Goal: Find specific page/section: Find specific page/section

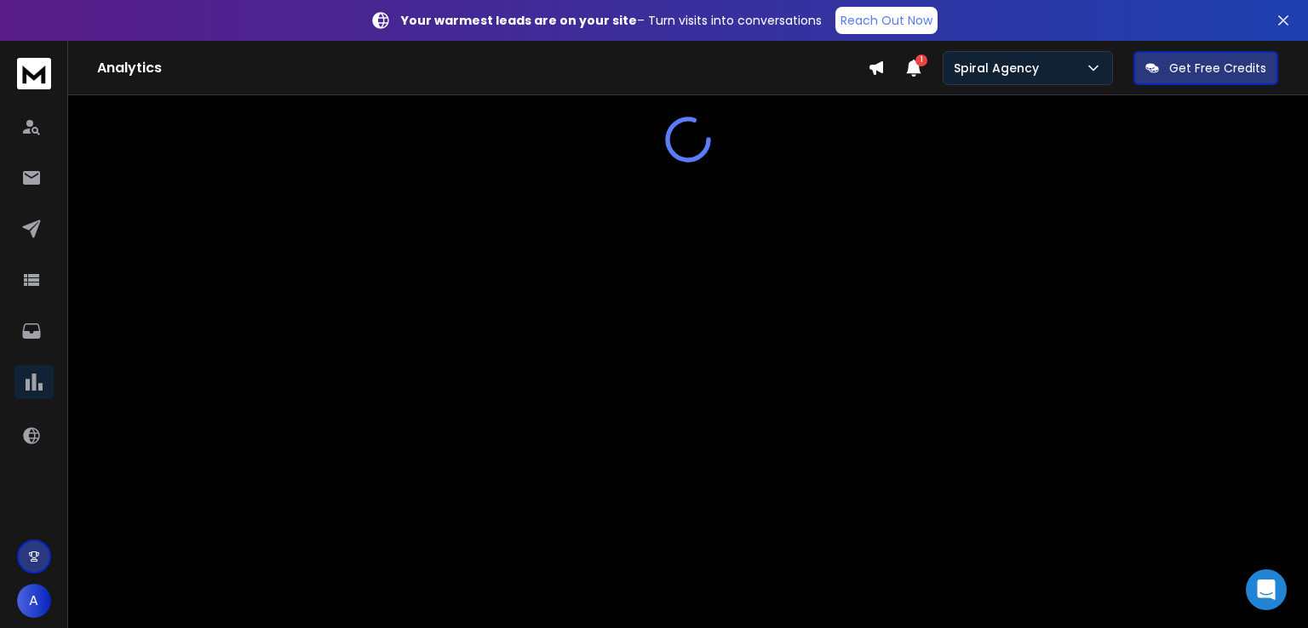
click at [978, 72] on p "Spiral Agency" at bounding box center [1000, 68] width 92 height 17
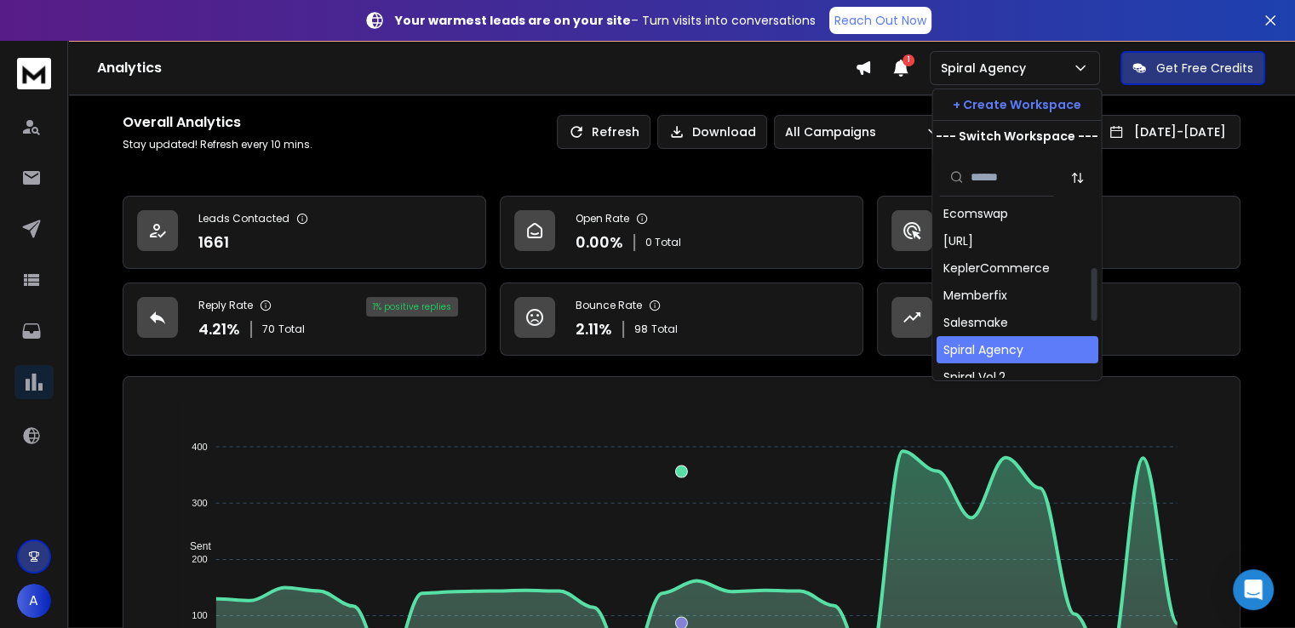
scroll to position [255, 0]
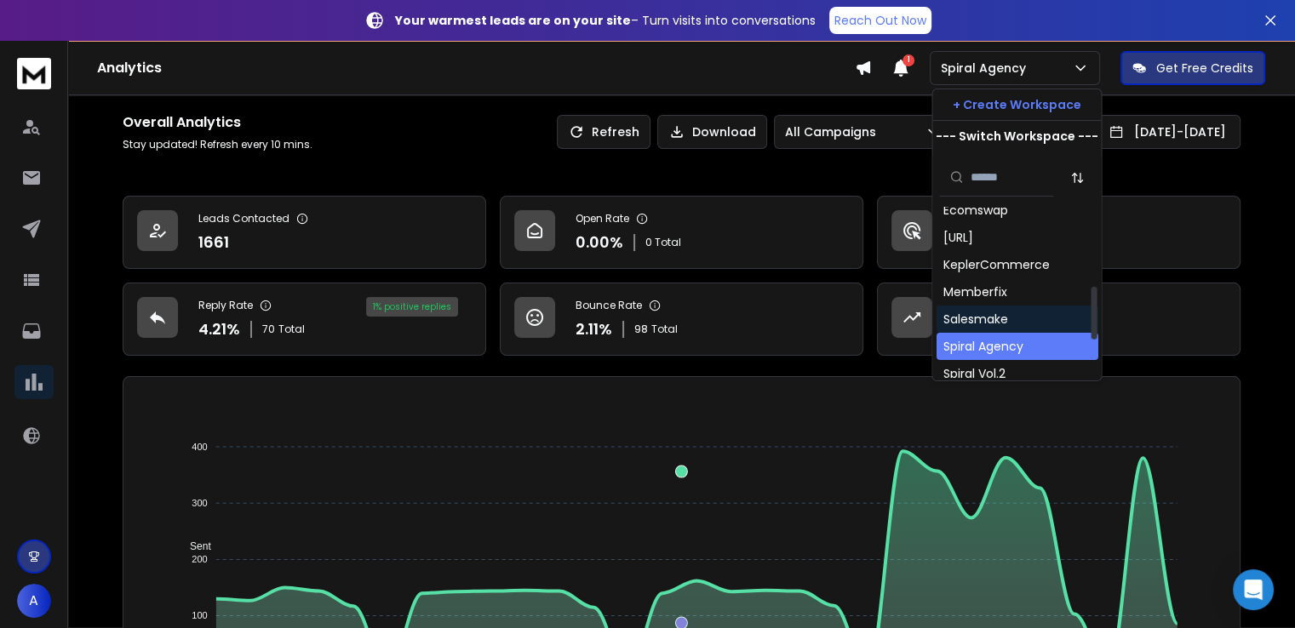
click at [994, 318] on div "Salesmake" at bounding box center [975, 319] width 65 height 17
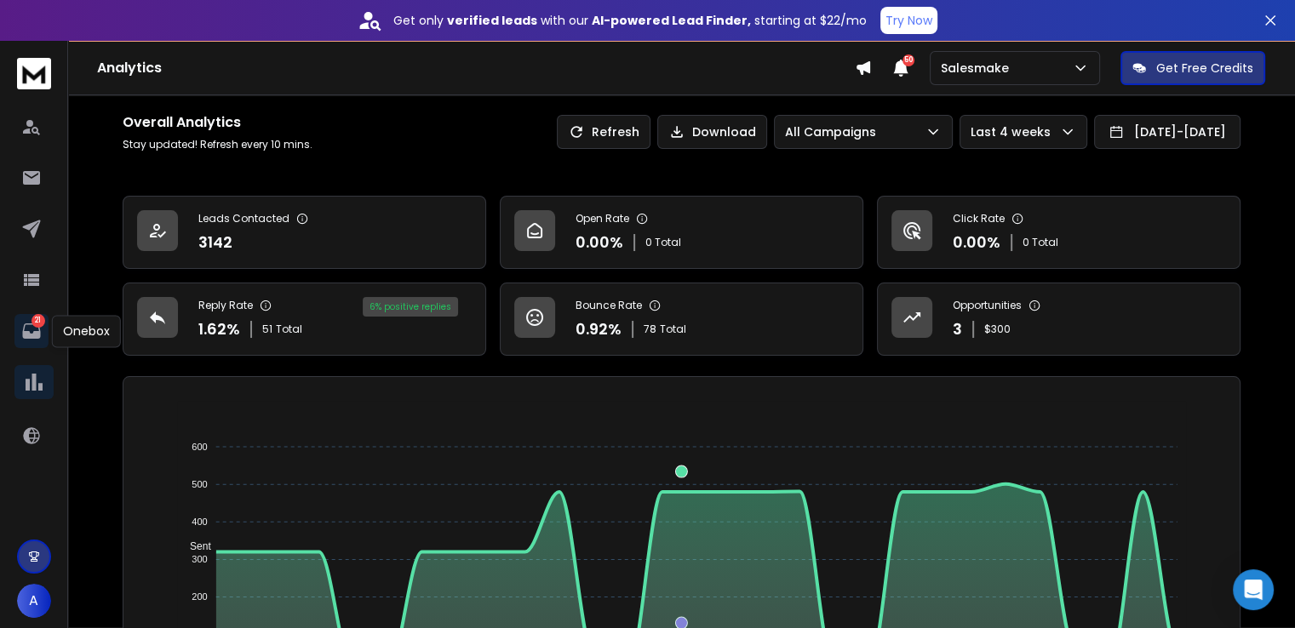
click at [36, 325] on p "21" at bounding box center [39, 321] width 14 height 14
